Goal: Task Accomplishment & Management: Use online tool/utility

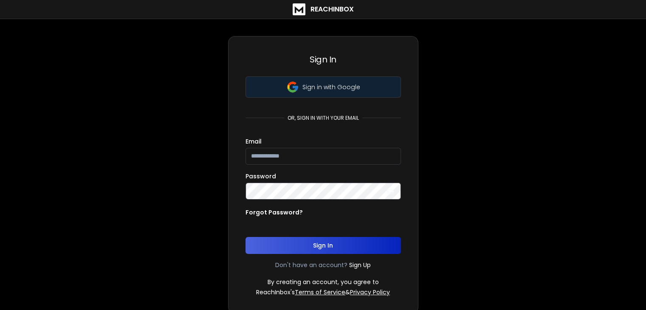
click at [327, 91] on button "Sign in with Google" at bounding box center [323, 86] width 155 height 21
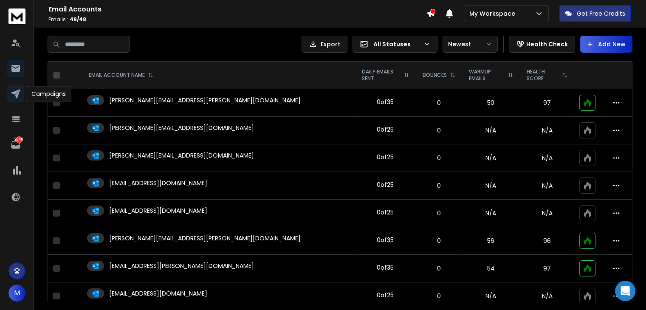
click at [22, 93] on link at bounding box center [15, 93] width 17 height 17
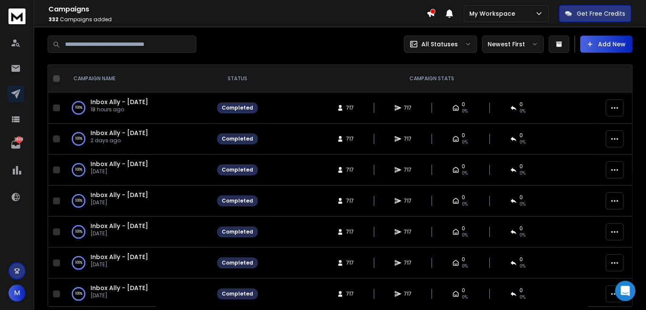
drag, startPoint x: 605, startPoint y: 106, endPoint x: 603, endPoint y: 110, distance: 4.4
click at [610, 106] on icon "button" at bounding box center [614, 108] width 8 height 8
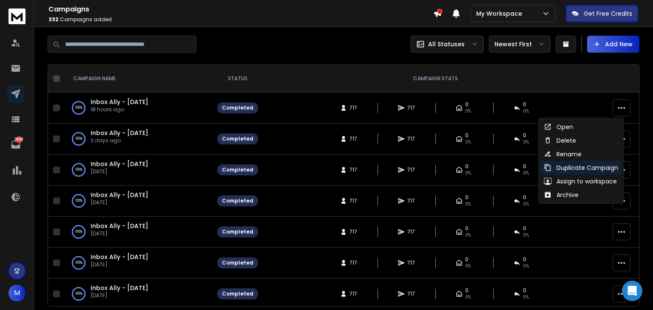
click at [585, 169] on div "Duplicate Campaign" at bounding box center [580, 168] width 74 height 8
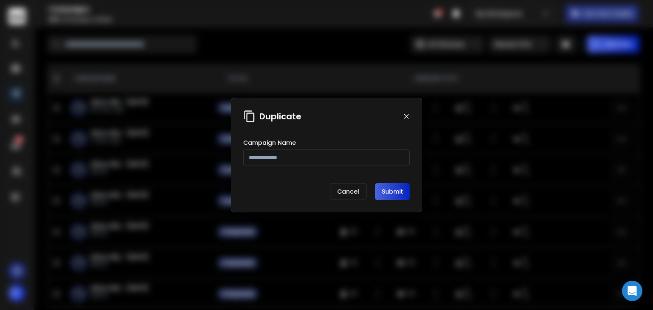
drag, startPoint x: 354, startPoint y: 154, endPoint x: 350, endPoint y: 165, distance: 11.2
click at [354, 154] on input "text" at bounding box center [326, 157] width 167 height 17
drag, startPoint x: 282, startPoint y: 158, endPoint x: 364, endPoint y: 156, distance: 82.0
click at [363, 156] on input "**********" at bounding box center [326, 157] width 167 height 17
type input "**********"
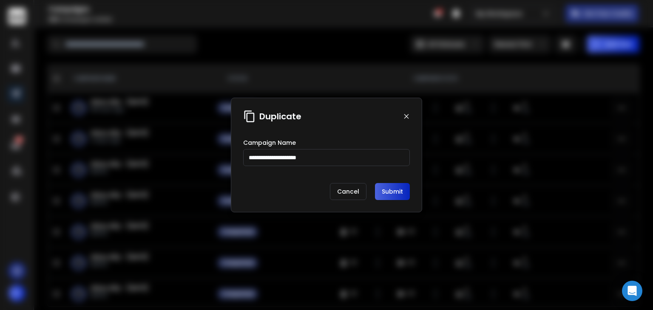
click at [375, 183] on button "Submit" at bounding box center [392, 191] width 35 height 17
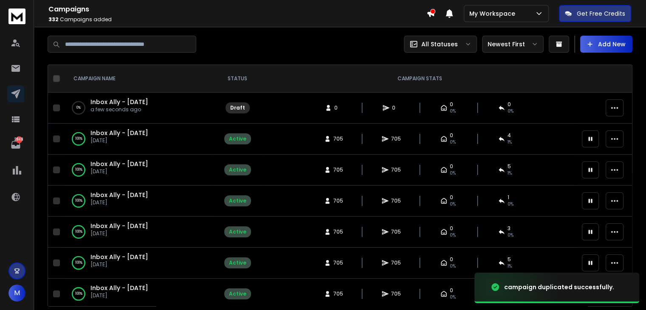
click at [186, 107] on div "0 % Inbox Ally - [DATE] a few seconds ago" at bounding box center [138, 108] width 132 height 20
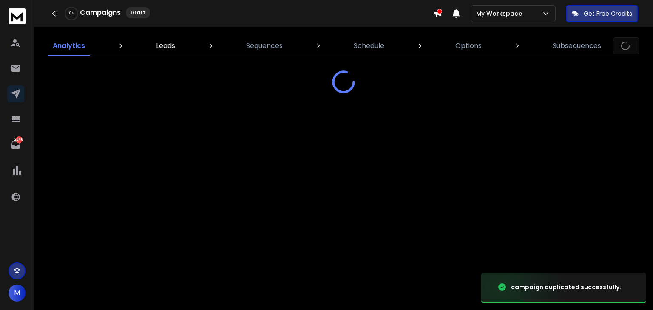
click at [170, 46] on p "Leads" at bounding box center [165, 46] width 19 height 10
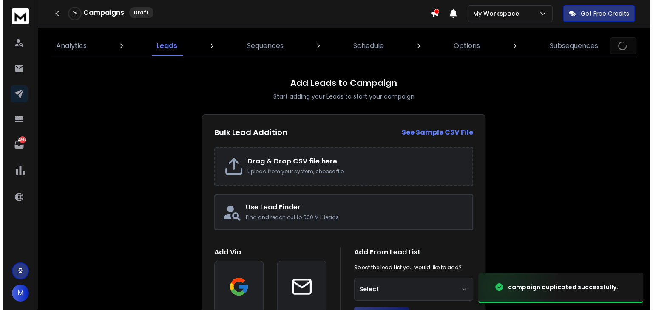
scroll to position [39, 0]
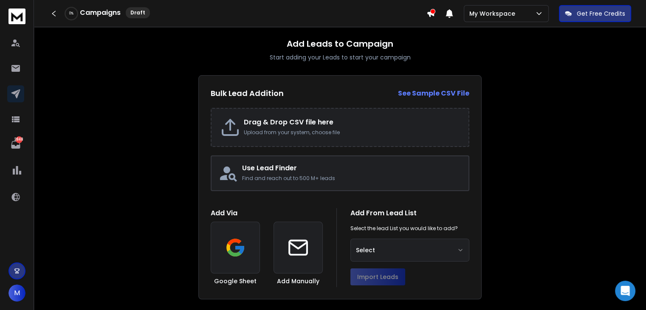
click at [381, 239] on button "Select" at bounding box center [409, 250] width 119 height 23
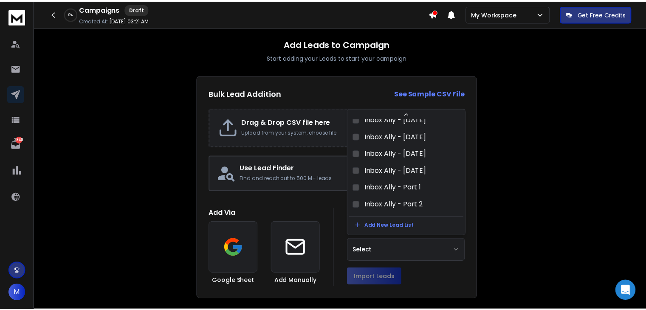
scroll to position [261, 0]
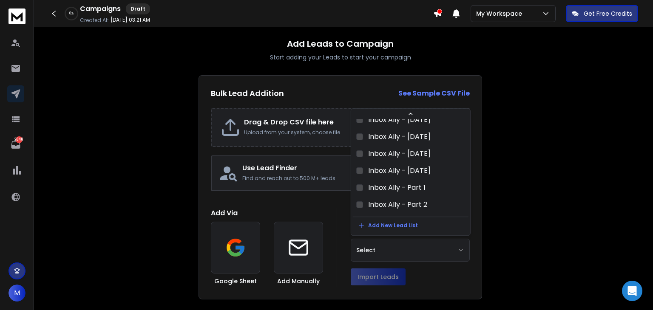
click at [404, 205] on div "Inbox Ally - Part 2" at bounding box center [397, 205] width 59 height 10
click at [402, 184] on div "Inbox Ally - Part 1" at bounding box center [396, 188] width 57 height 10
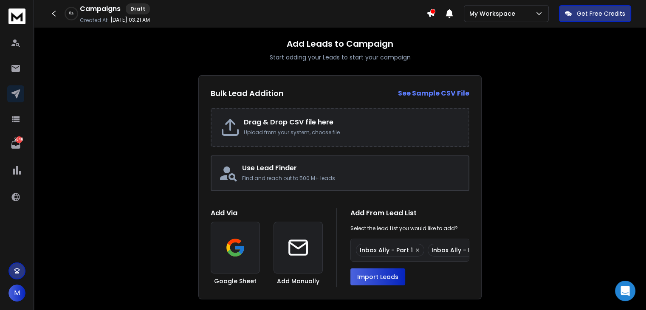
click at [384, 277] on button "Import Leads" at bounding box center [377, 276] width 55 height 17
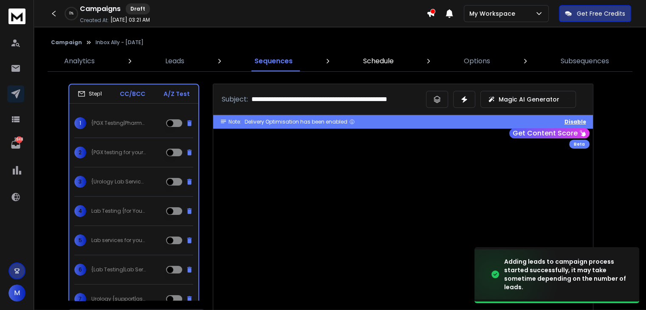
click at [371, 62] on p "Schedule" at bounding box center [378, 61] width 31 height 10
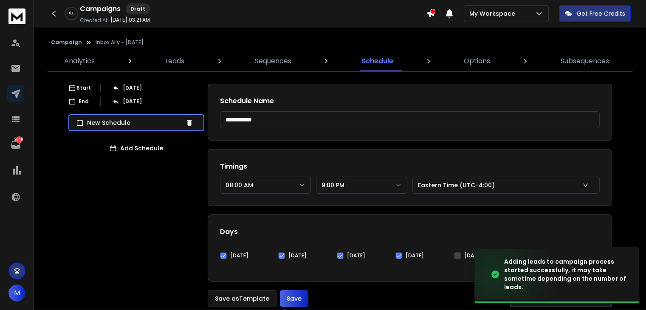
click at [157, 91] on div "Start [DATE]" at bounding box center [136, 88] width 136 height 8
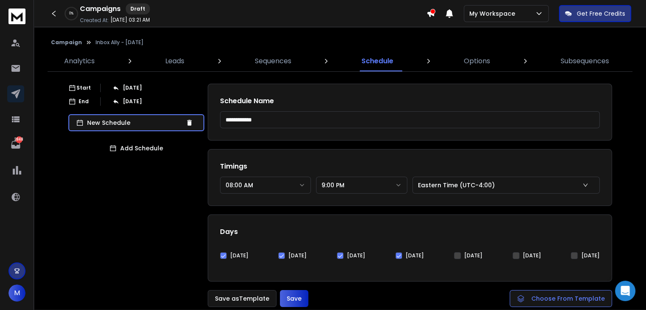
click at [142, 89] on p "[DATE]" at bounding box center [132, 88] width 19 height 7
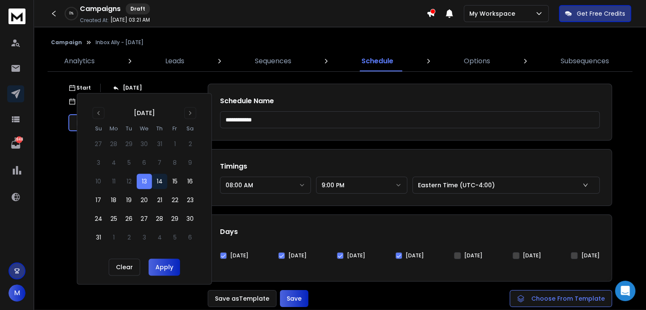
click at [156, 179] on button "14" at bounding box center [159, 181] width 15 height 15
click at [172, 264] on button "Apply" at bounding box center [164, 267] width 31 height 17
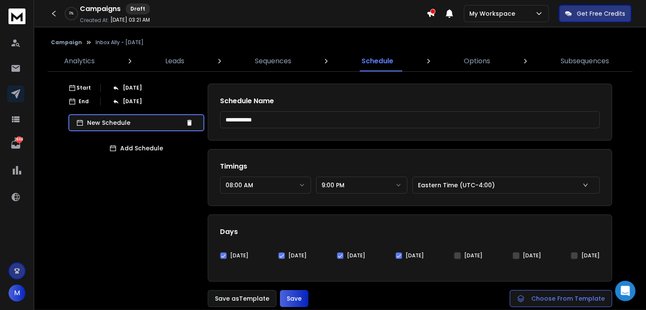
click at [142, 103] on p "[DATE]" at bounding box center [132, 101] width 19 height 7
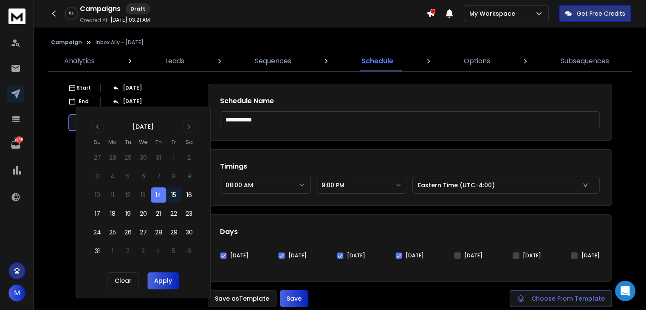
click at [171, 193] on button "15" at bounding box center [173, 194] width 15 height 15
click at [169, 278] on button "Apply" at bounding box center [162, 280] width 31 height 17
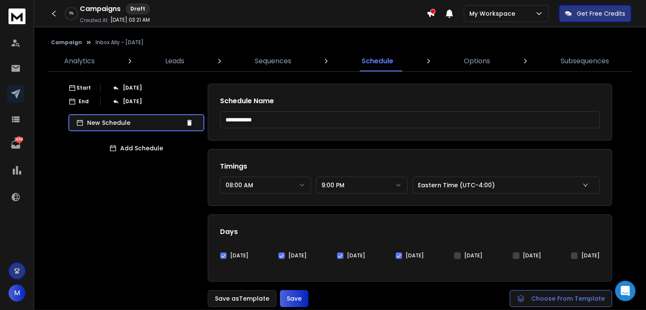
click at [304, 295] on button "Save" at bounding box center [294, 298] width 28 height 17
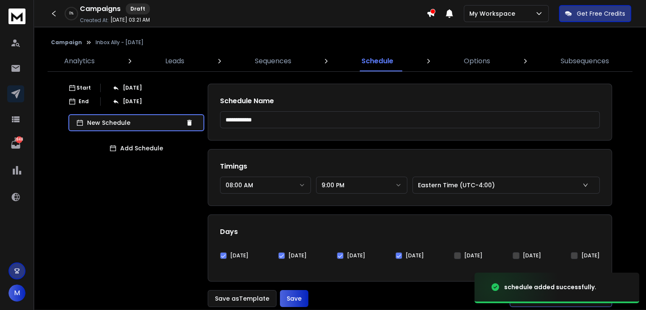
click at [268, 190] on button "08:00 AM" at bounding box center [265, 185] width 91 height 17
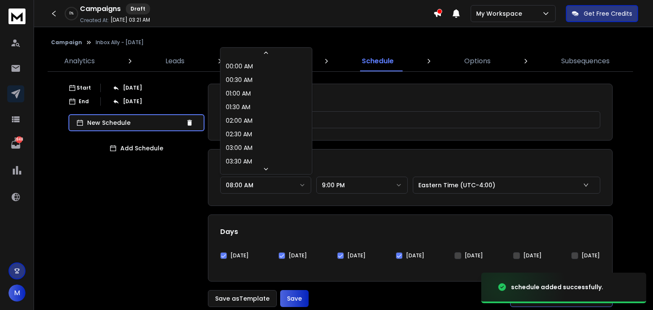
scroll to position [126, 0]
select select "********"
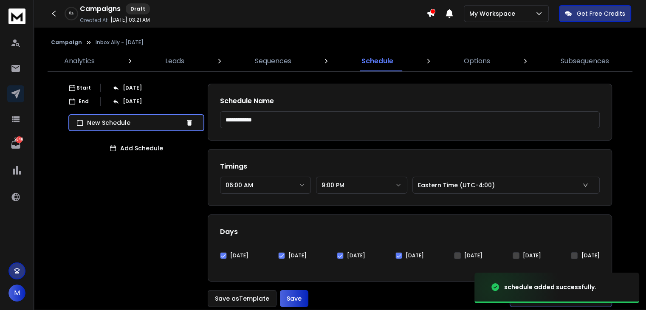
click at [299, 302] on button "Save" at bounding box center [294, 298] width 28 height 17
click at [345, 185] on button "9:00 PM" at bounding box center [361, 185] width 91 height 17
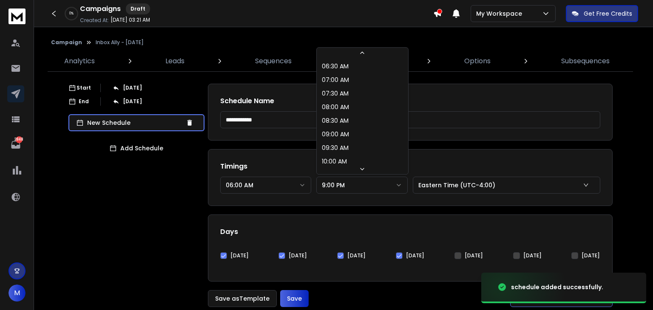
scroll to position [303, 0]
select select "********"
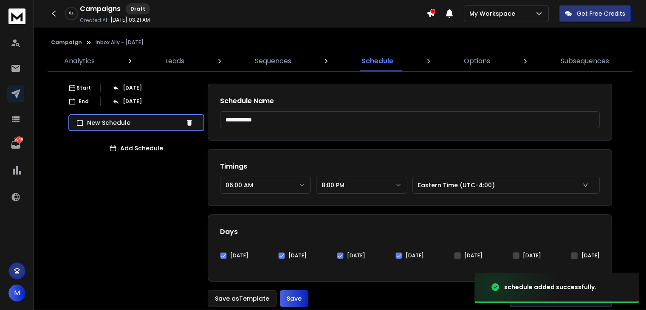
click at [291, 301] on button "Save" at bounding box center [294, 298] width 28 height 17
click at [470, 67] on link "Options" at bounding box center [477, 61] width 37 height 20
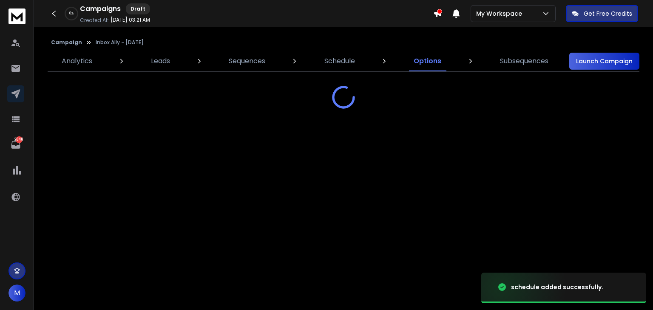
select select "*"
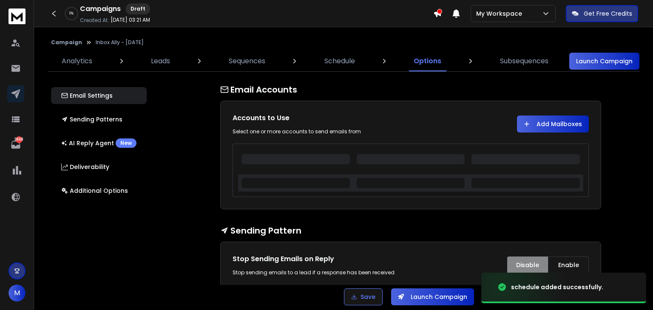
click at [602, 61] on button "Launch Campaign" at bounding box center [604, 61] width 70 height 17
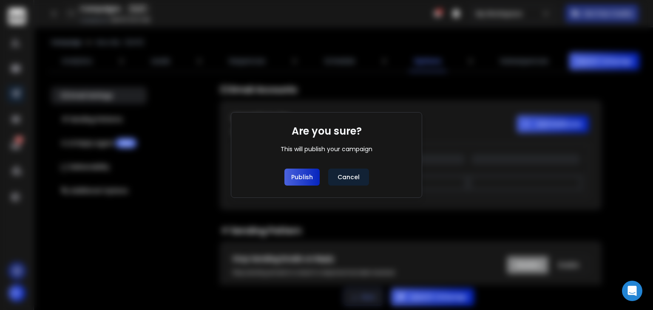
click at [308, 178] on button "Publish" at bounding box center [301, 177] width 35 height 17
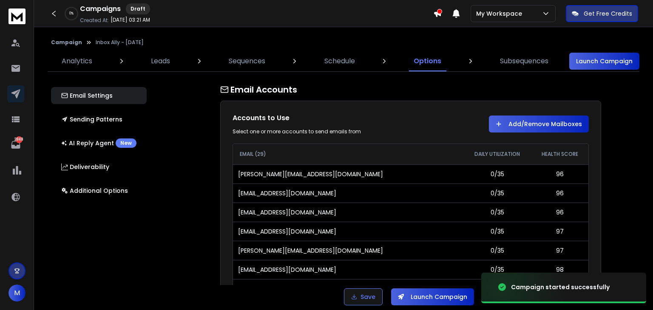
drag, startPoint x: 352, startPoint y: 295, endPoint x: 356, endPoint y: 293, distance: 4.7
click at [353, 295] on icon "submit" at bounding box center [354, 297] width 6 height 6
click at [618, 65] on button "Launch Campaign" at bounding box center [604, 61] width 70 height 17
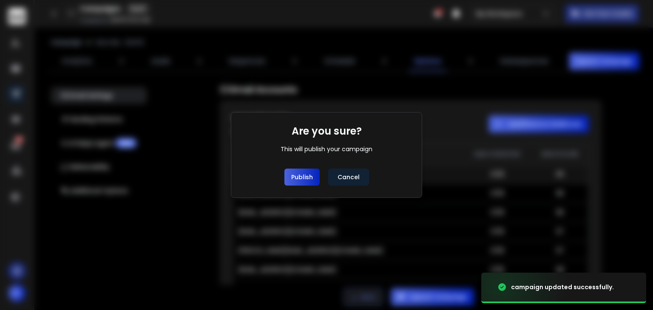
click at [304, 181] on button "Publish" at bounding box center [301, 177] width 35 height 17
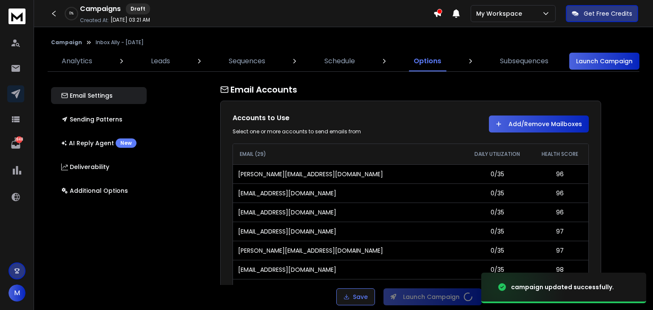
click at [272, 11] on div "0 % Campaigns Draft Created At: [DATE] 03:21 AM My Workspace Get Free Credits" at bounding box center [326, 13] width 653 height 27
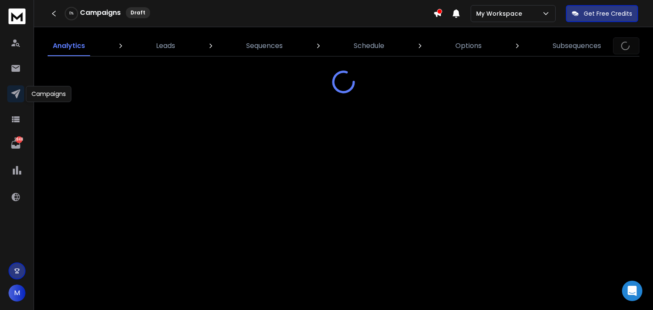
click at [12, 93] on icon at bounding box center [15, 93] width 9 height 9
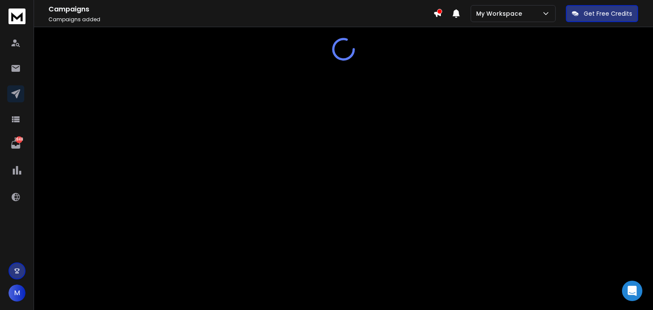
click at [219, 9] on h1 "Campaigns" at bounding box center [240, 9] width 384 height 10
